Goal: Information Seeking & Learning: Check status

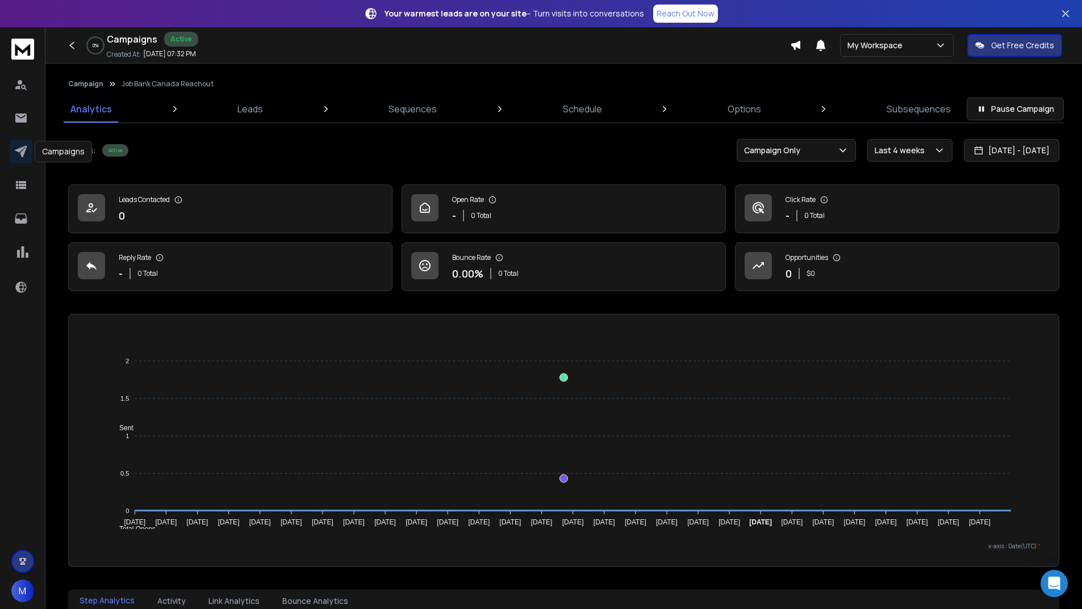
click at [27, 149] on icon at bounding box center [21, 152] width 14 height 14
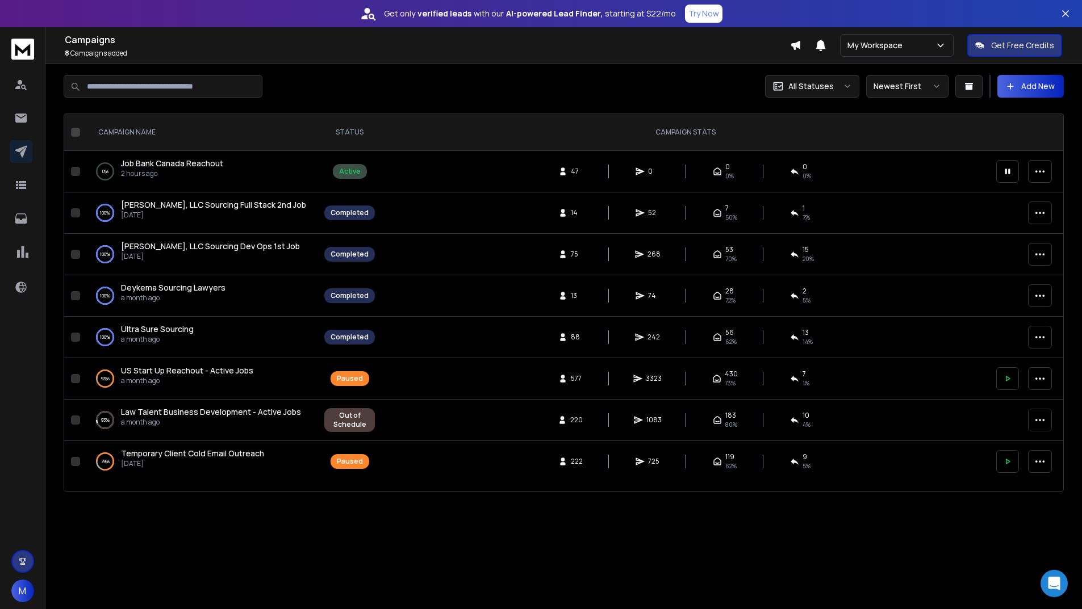
click at [446, 168] on div "47 0 0 0% 0 0%" at bounding box center [685, 171] width 594 height 18
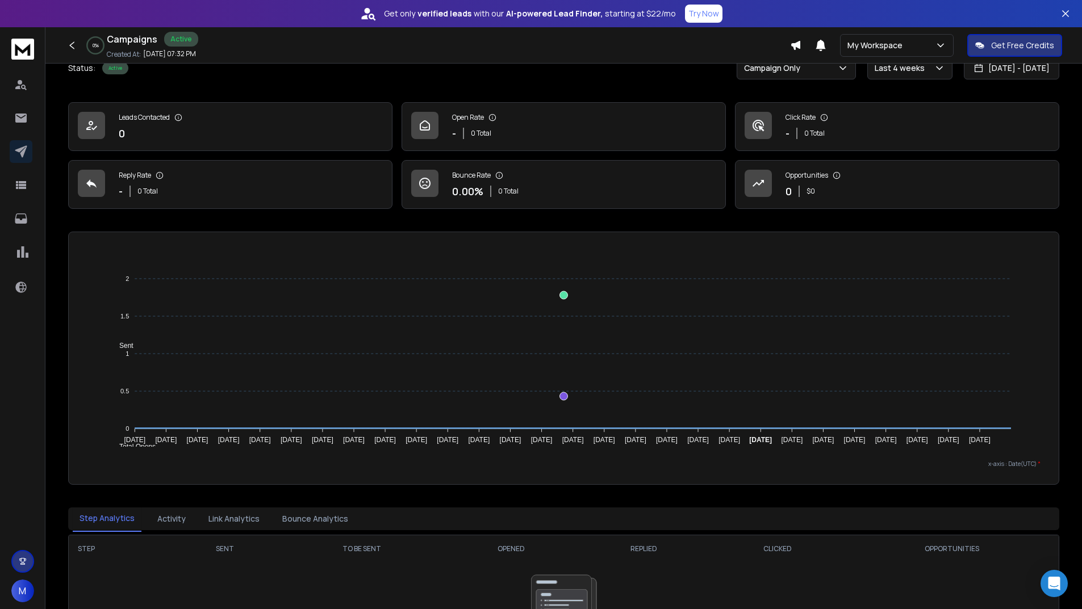
scroll to position [155, 0]
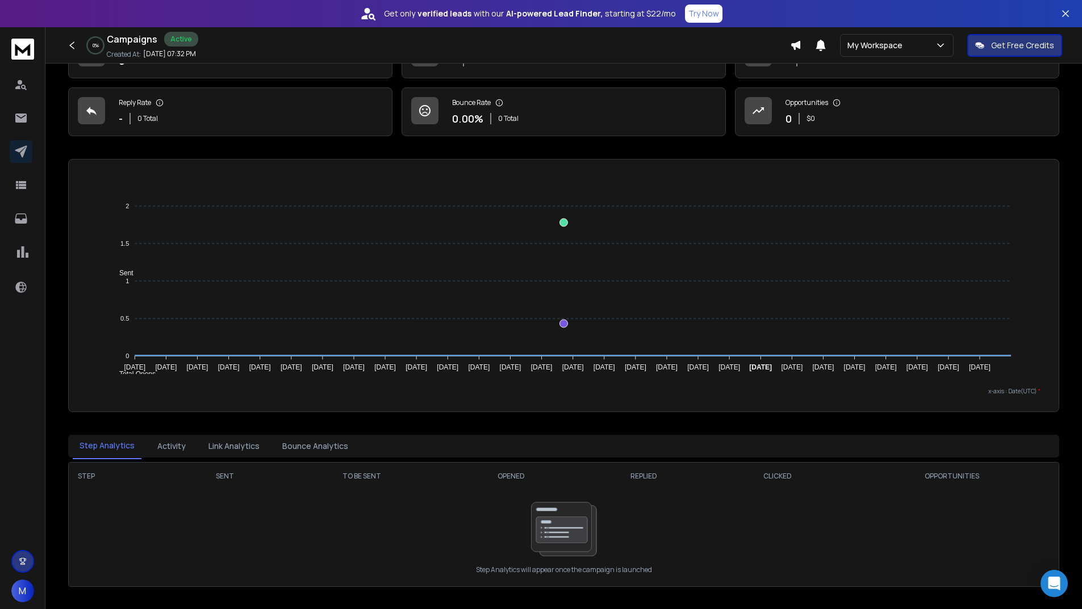
click at [183, 445] on button "Activity" at bounding box center [171, 446] width 42 height 25
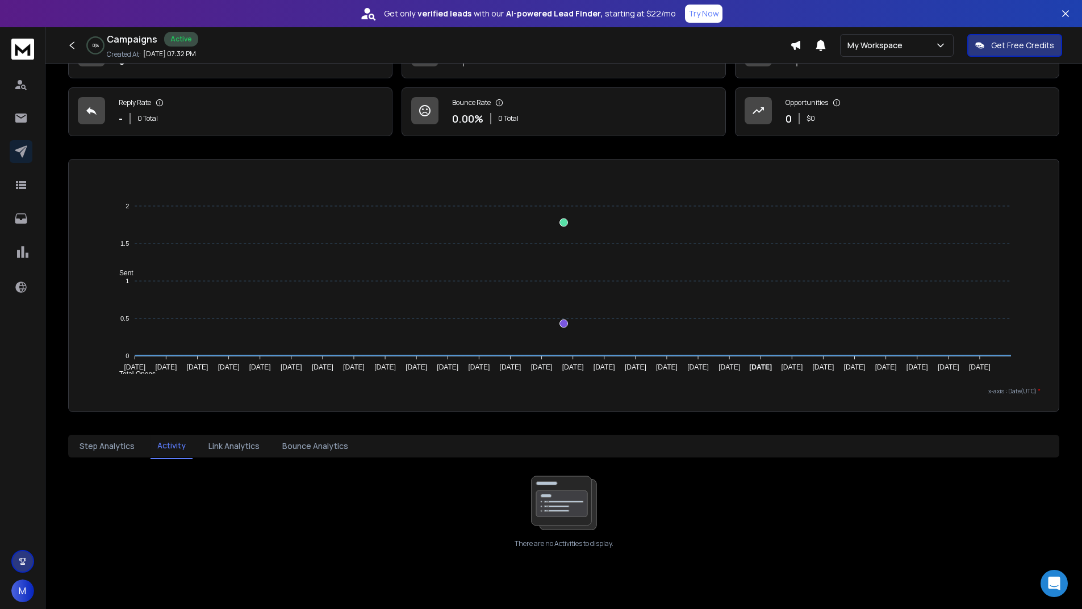
click at [215, 447] on button "Link Analytics" at bounding box center [234, 446] width 65 height 25
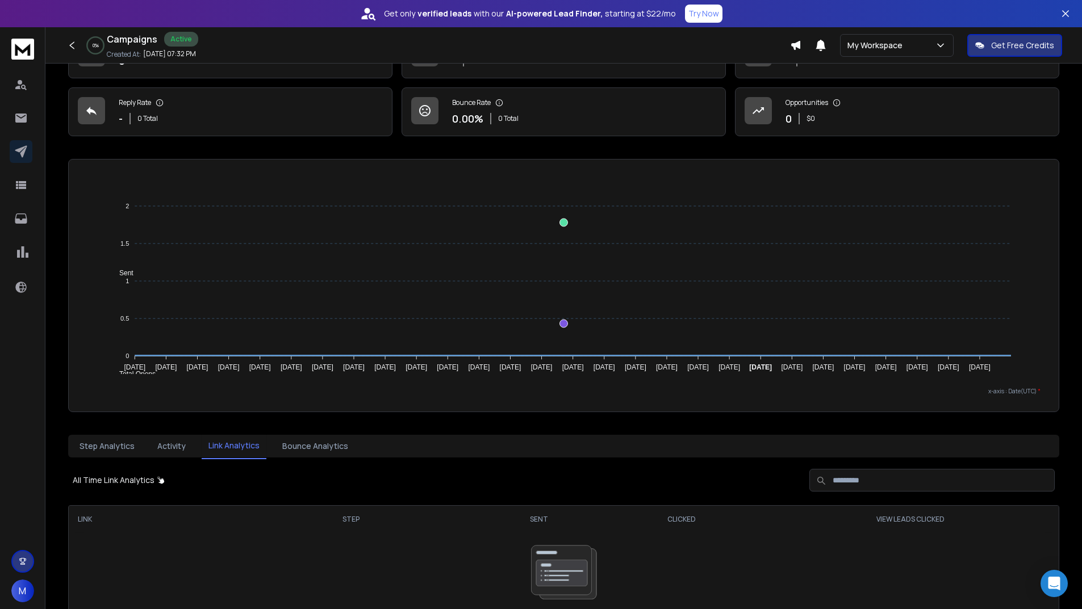
click at [97, 453] on button "Step Analytics" at bounding box center [107, 446] width 69 height 25
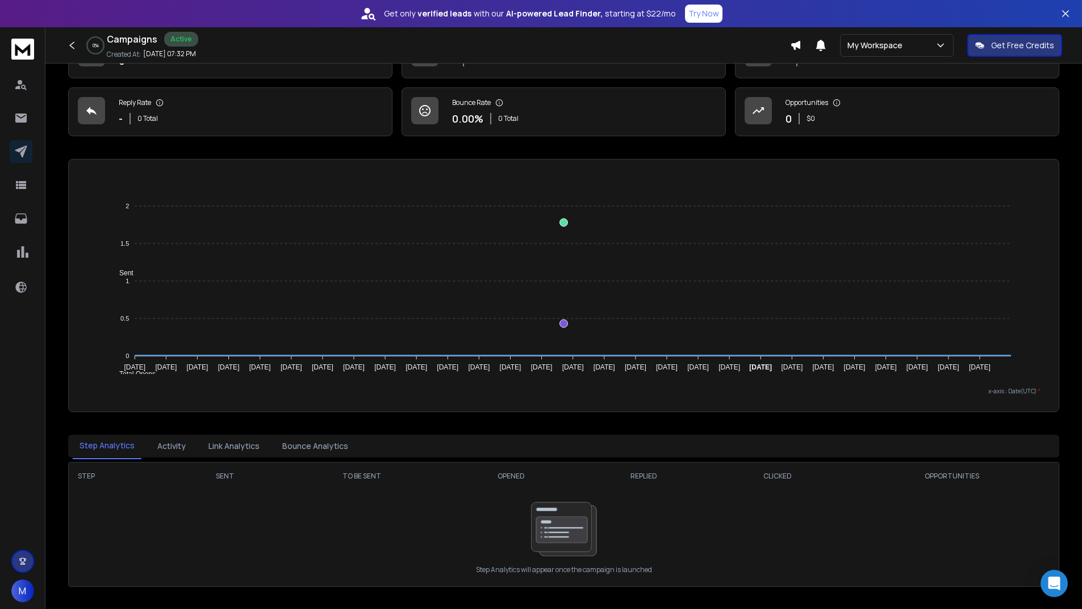
scroll to position [0, 0]
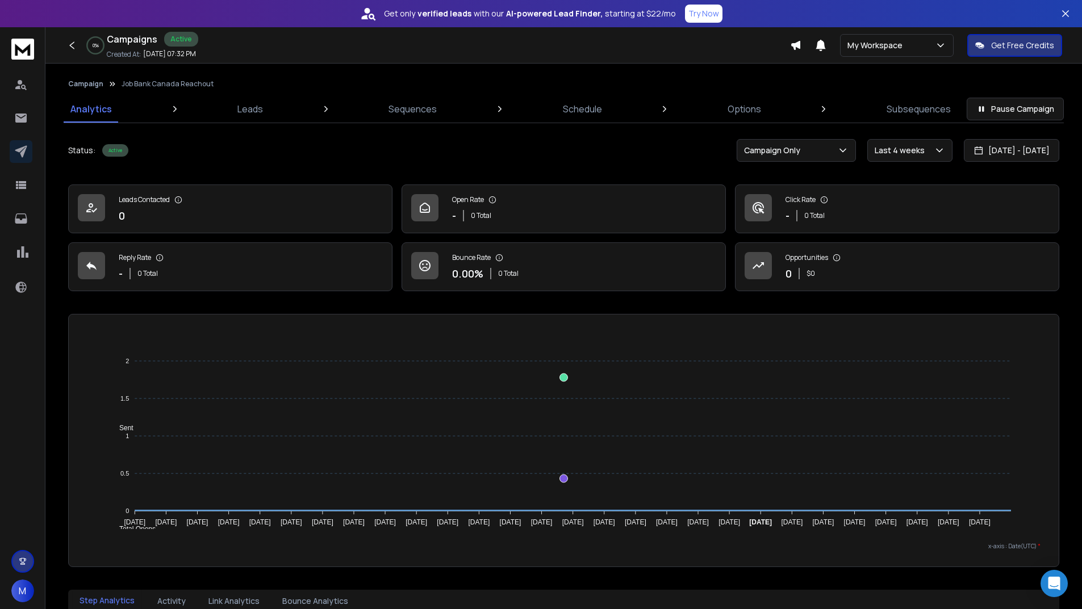
click at [91, 110] on p "Analytics" at bounding box center [90, 109] width 41 height 14
click at [76, 45] on icon at bounding box center [72, 45] width 10 height 10
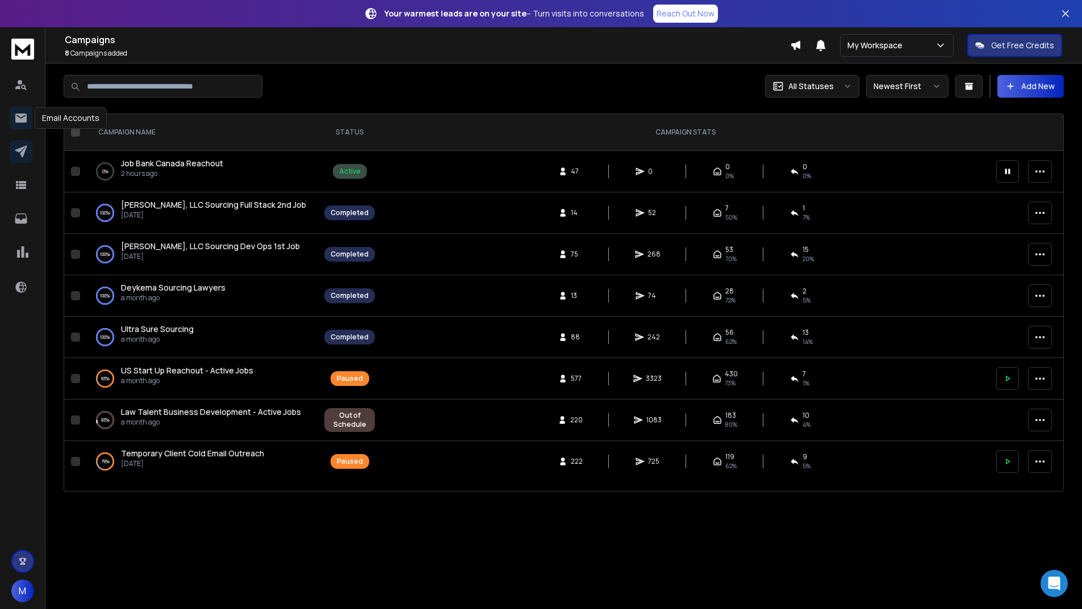
click at [18, 118] on icon at bounding box center [20, 118] width 11 height 9
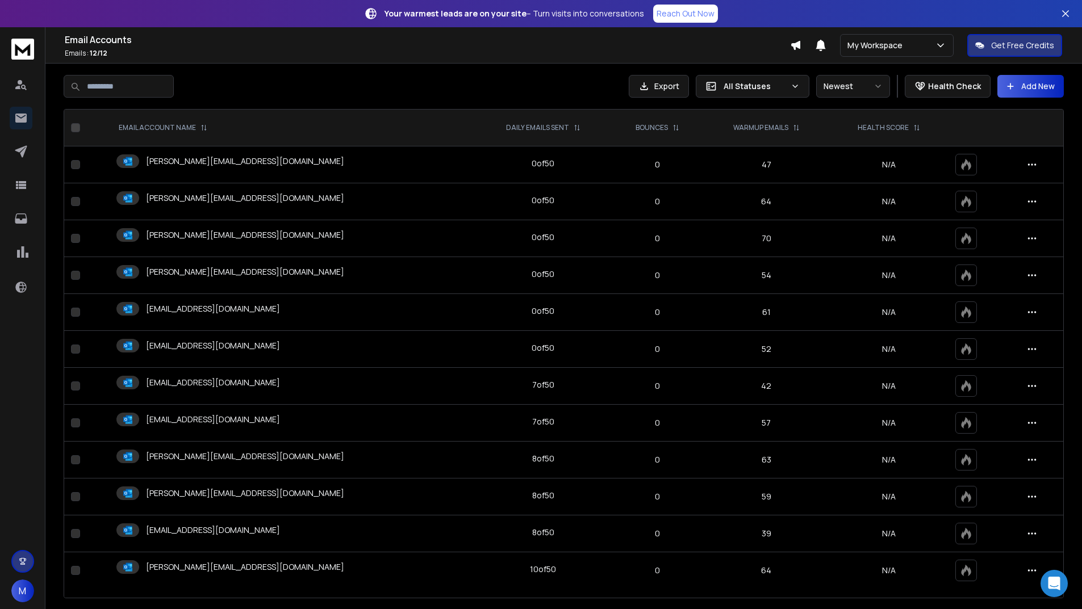
scroll to position [1, 0]
click at [23, 152] on icon at bounding box center [21, 151] width 12 height 12
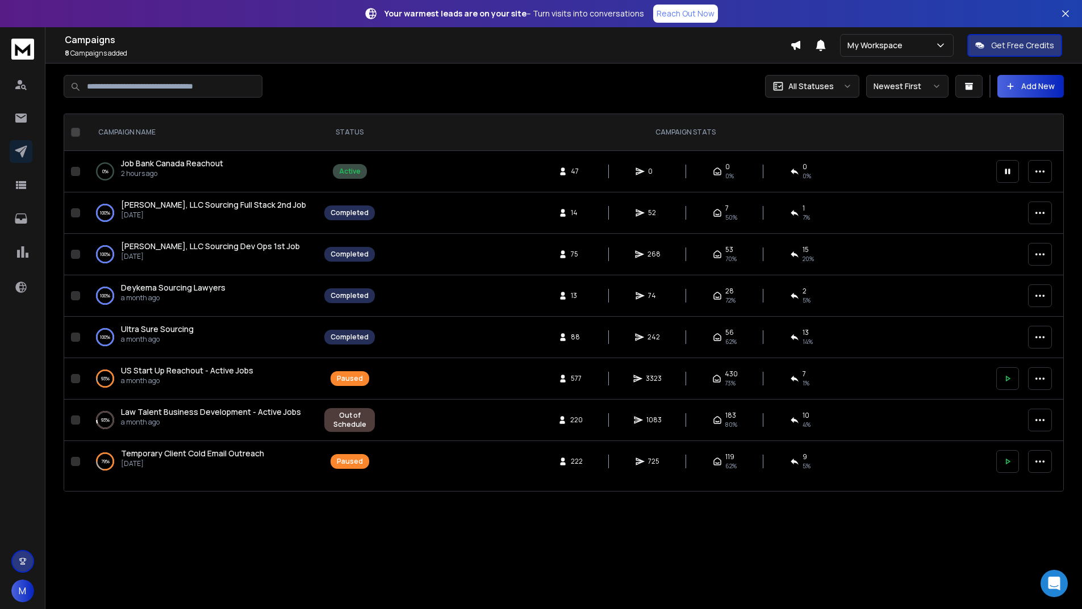
click at [514, 170] on div "47 0 0 0% 0 0%" at bounding box center [685, 171] width 594 height 18
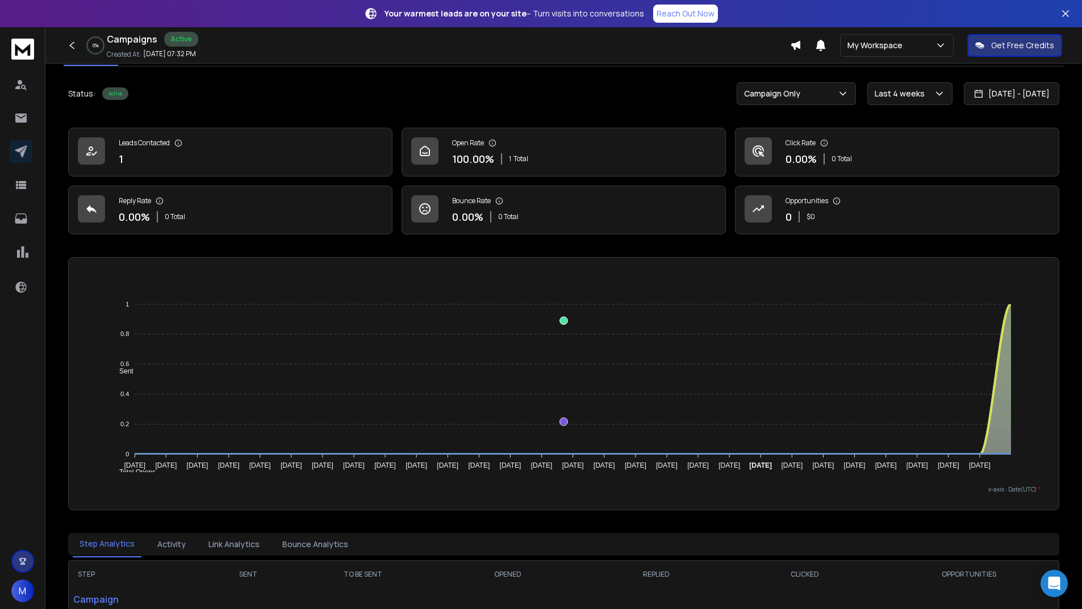
scroll to position [155, 0]
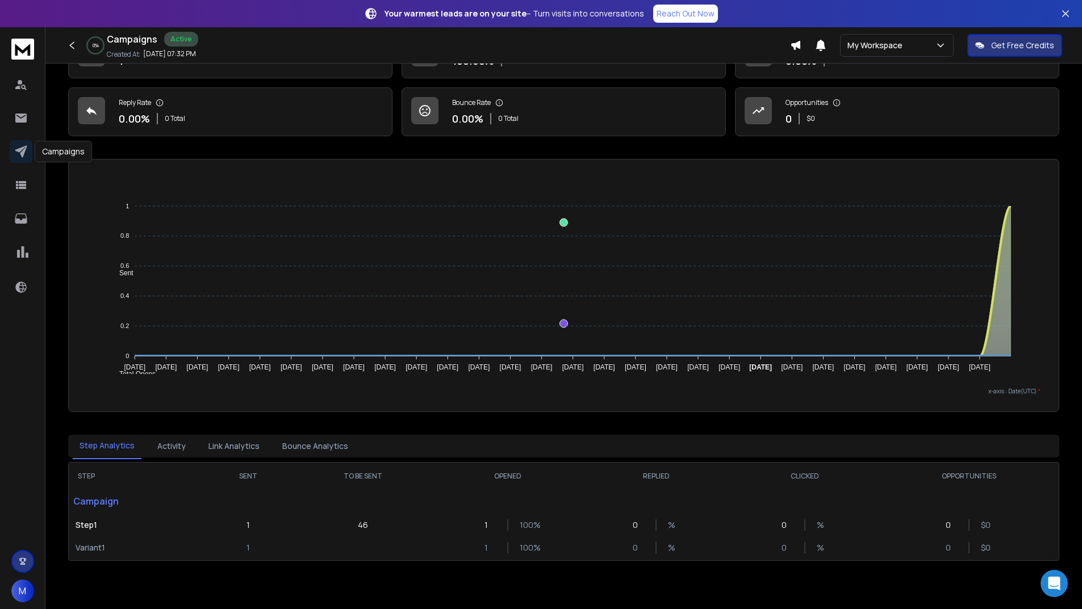
click at [26, 142] on link at bounding box center [21, 151] width 23 height 23
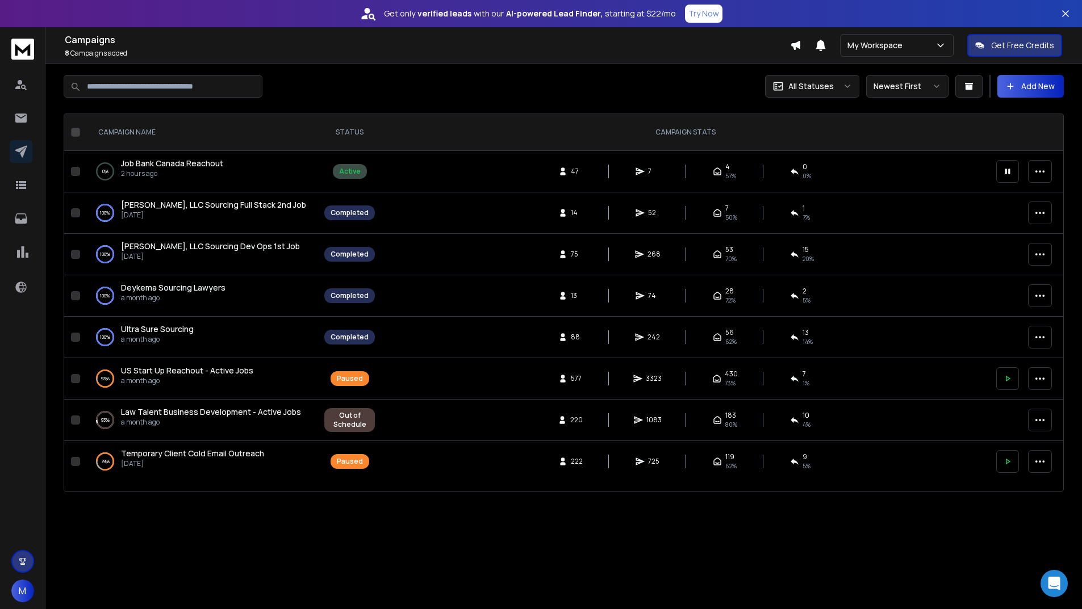
click at [469, 179] on div "47 7 4 57 % 0 0 %" at bounding box center [685, 171] width 594 height 18
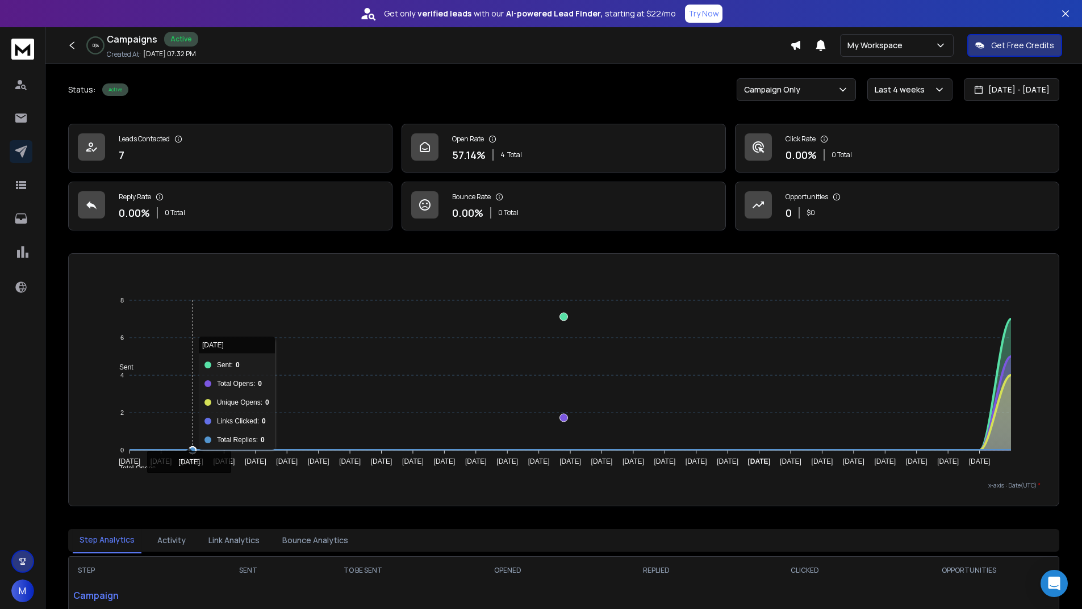
scroll to position [155, 0]
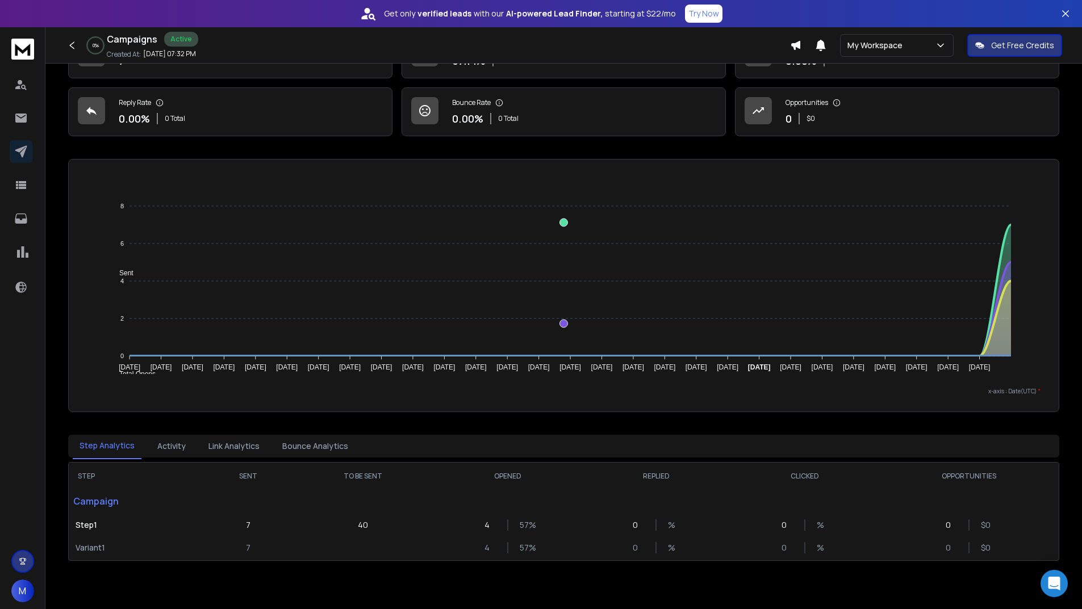
click at [182, 441] on button "Activity" at bounding box center [171, 446] width 42 height 25
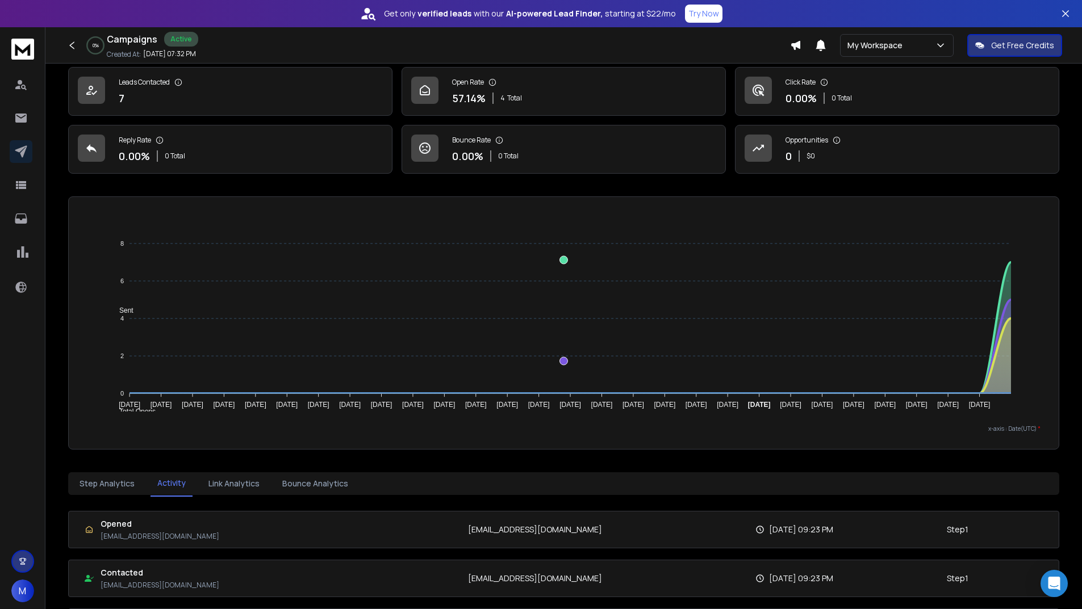
scroll to position [9, 0]
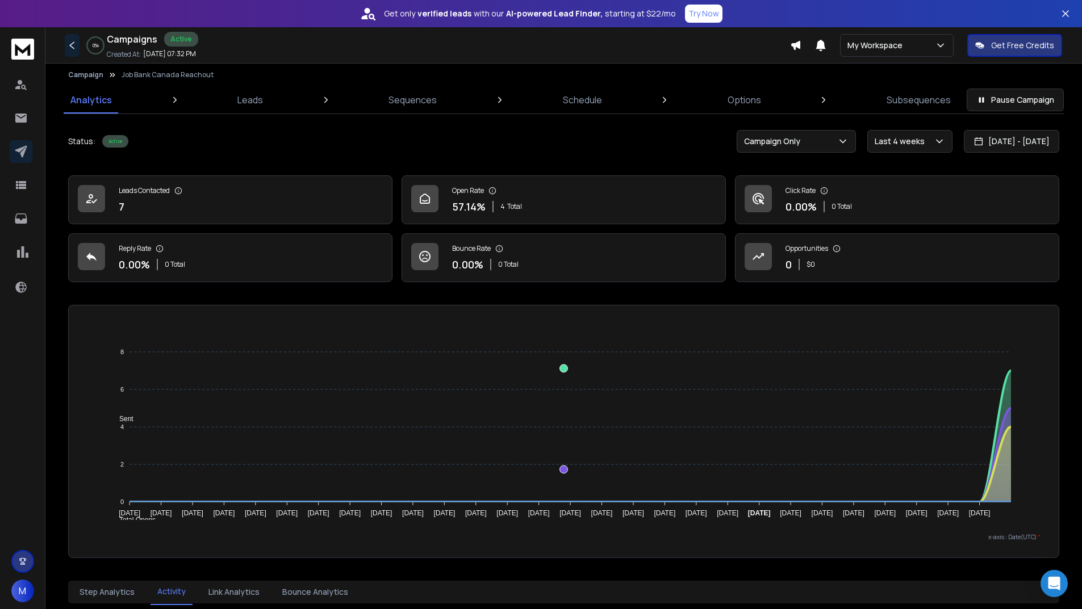
click at [71, 45] on icon at bounding box center [72, 45] width 10 height 10
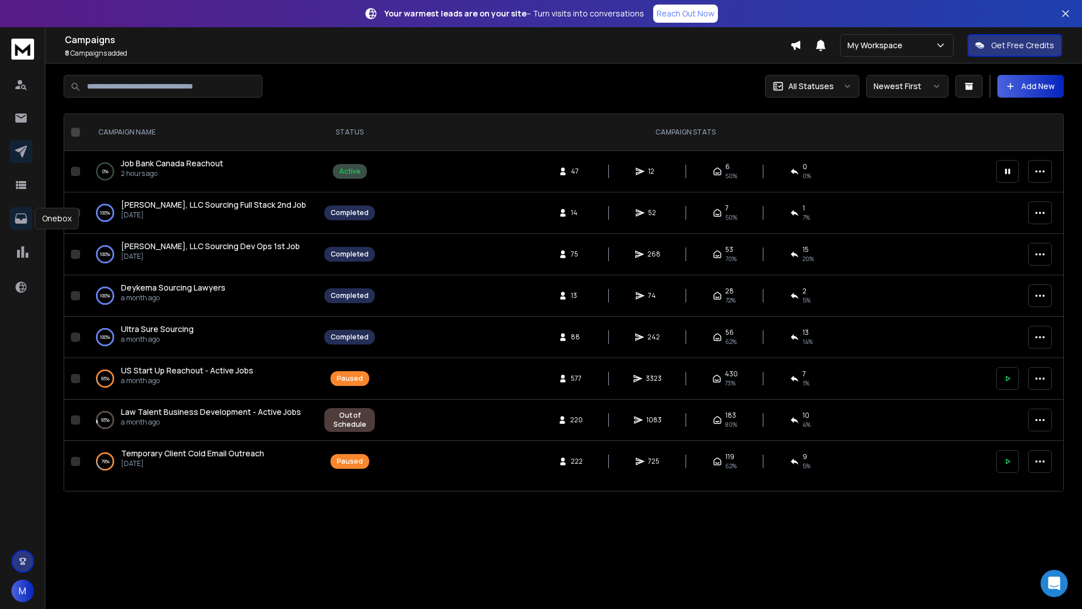
click at [14, 220] on icon at bounding box center [21, 219] width 14 height 14
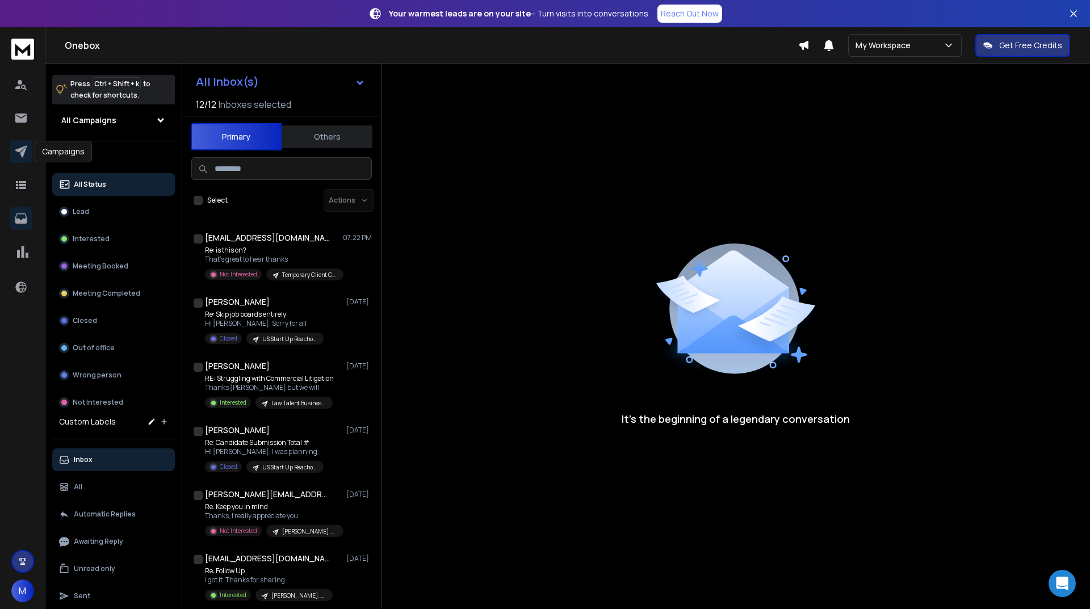
click at [21, 154] on icon at bounding box center [21, 151] width 12 height 12
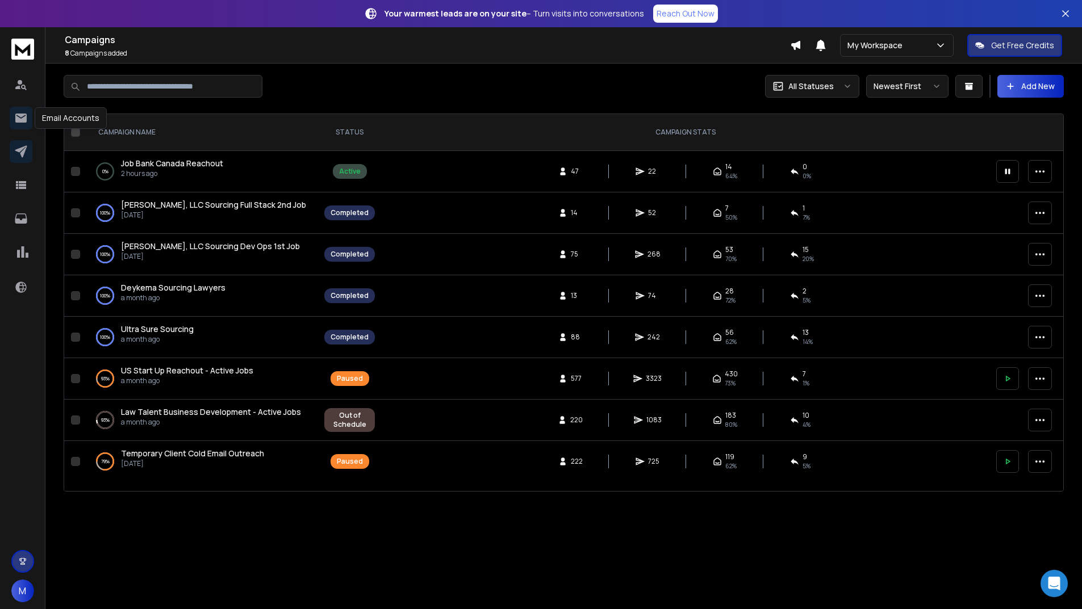
click at [18, 115] on icon at bounding box center [20, 118] width 11 height 9
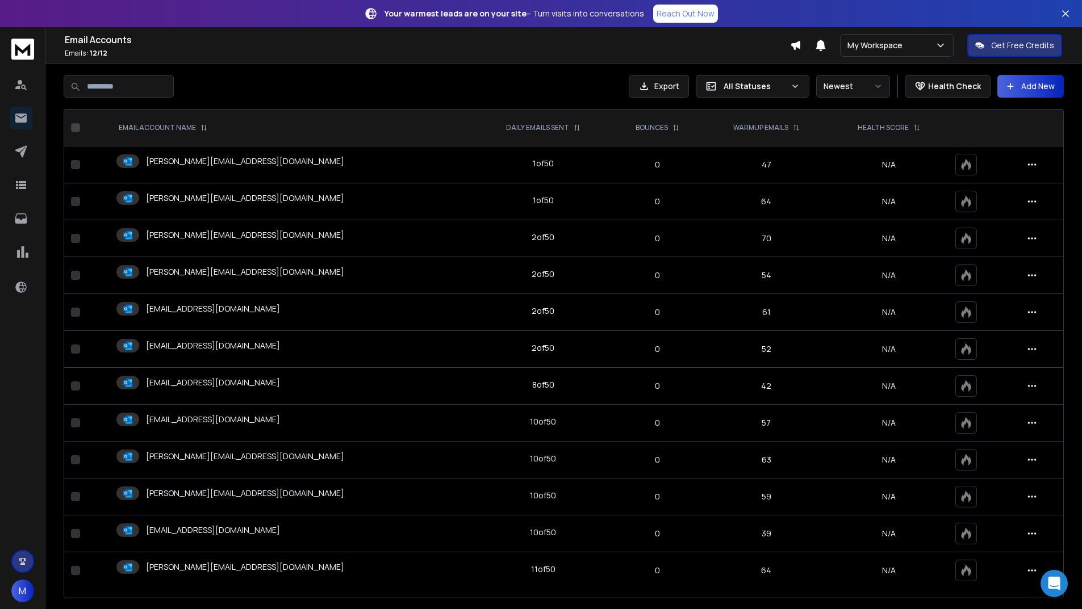
scroll to position [1, 0]
click at [22, 219] on icon at bounding box center [21, 219] width 14 height 14
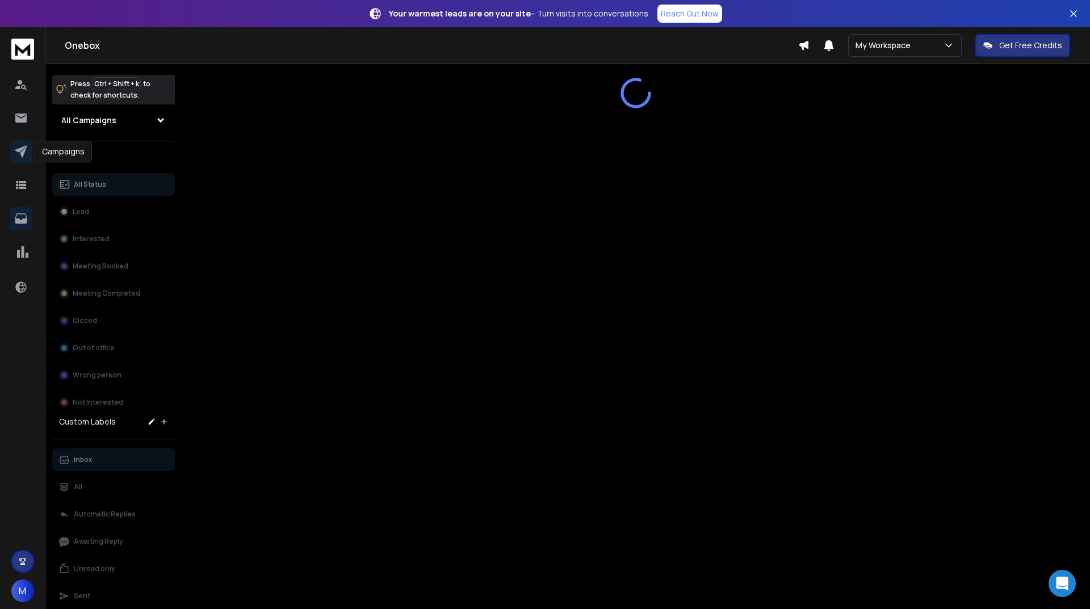
click at [22, 150] on icon at bounding box center [21, 152] width 14 height 14
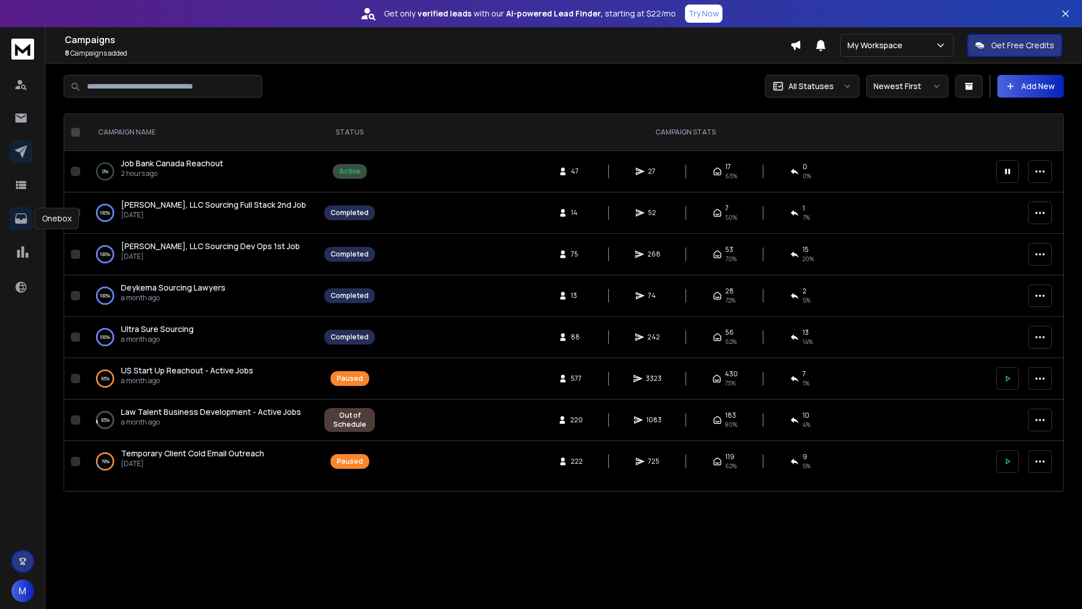
click at [24, 213] on icon at bounding box center [21, 218] width 12 height 10
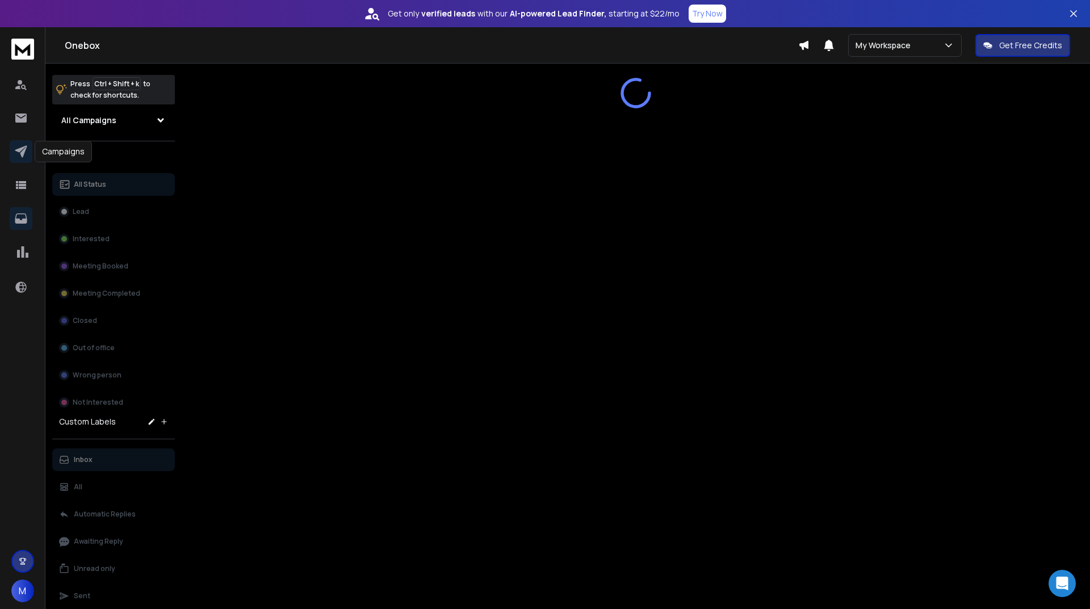
click at [20, 150] on icon at bounding box center [21, 151] width 12 height 12
